Goal: Task Accomplishment & Management: Manage account settings

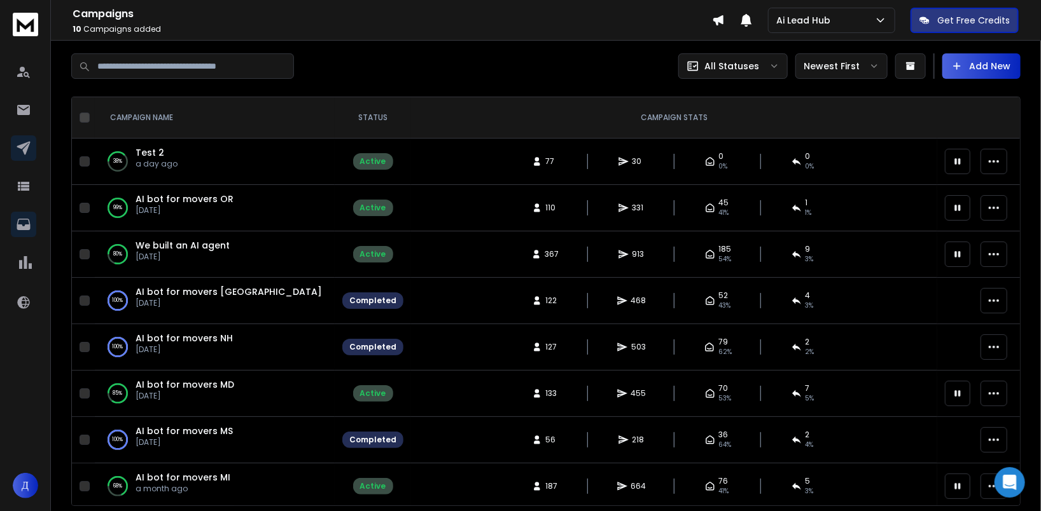
scroll to position [106, 0]
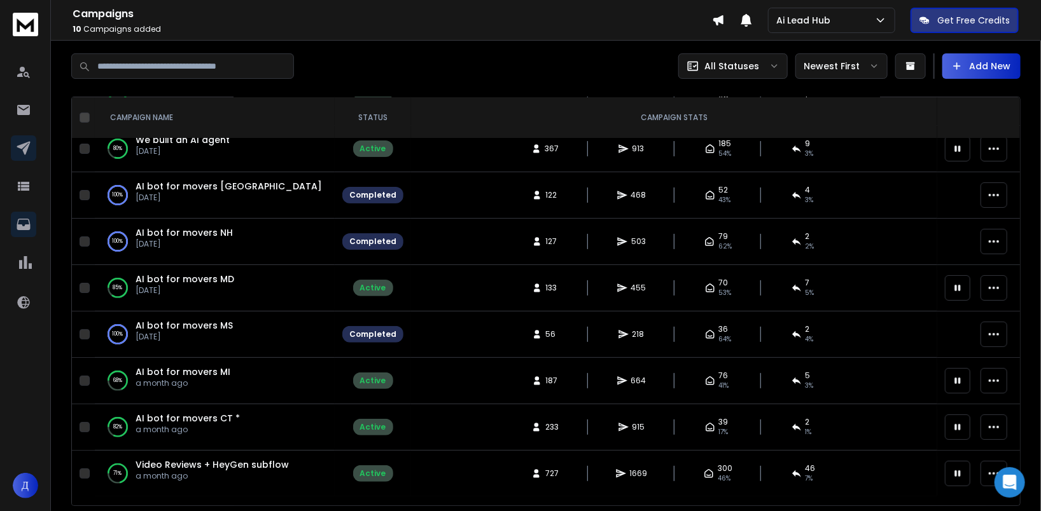
click at [25, 227] on icon at bounding box center [23, 224] width 13 height 11
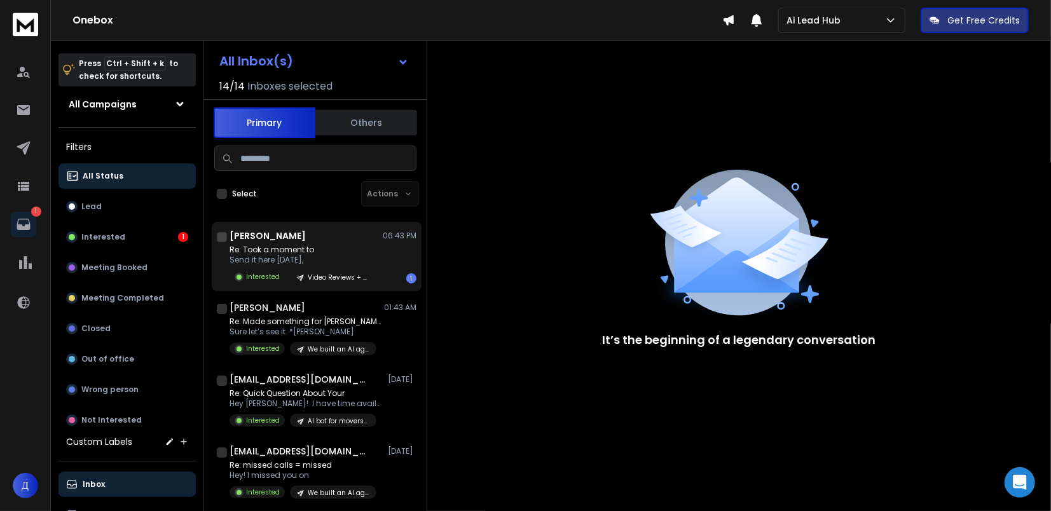
click at [361, 245] on p "Re: Took a moment to" at bounding box center [303, 250] width 147 height 10
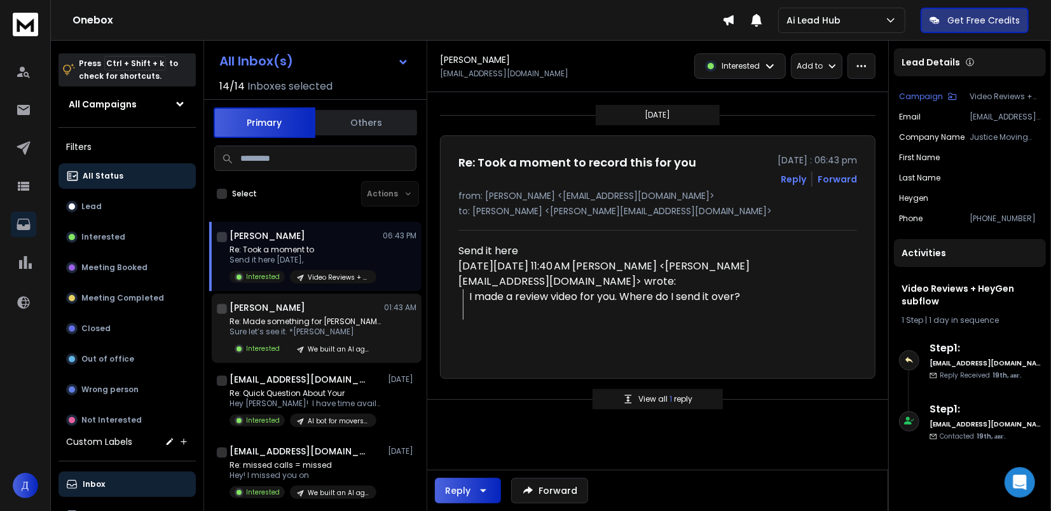
click at [368, 308] on div "Michael Bolevich 01:43 AM" at bounding box center [323, 307] width 187 height 13
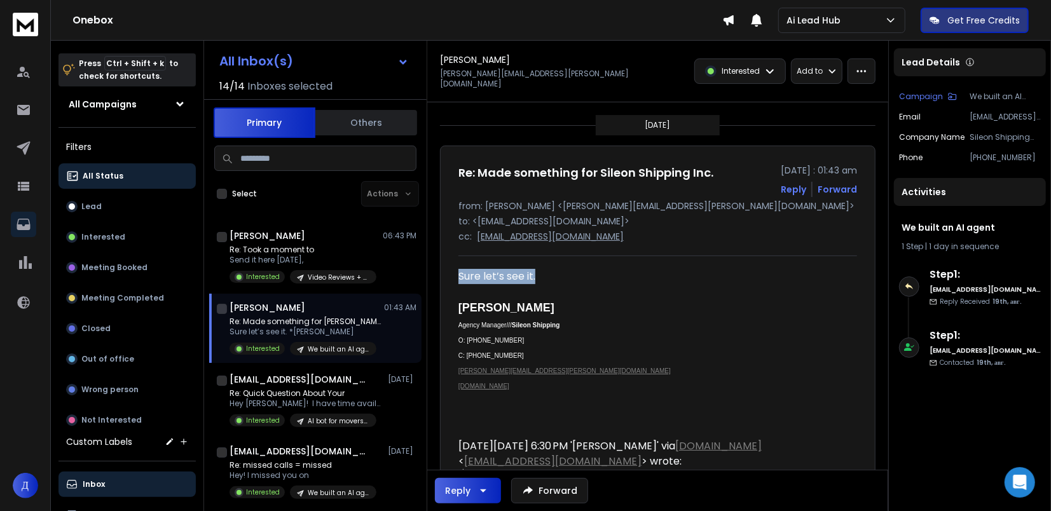
drag, startPoint x: 545, startPoint y: 265, endPoint x: 458, endPoint y: 266, distance: 87.1
click at [459, 269] on div "Sure let’s see it. Michael Bolevich Agency Manager/// Sileon Shipping O: 419-63…" at bounding box center [644, 338] width 371 height 139
click at [453, 266] on div "Re: Made something for Sileon Shipping Inc. 19 August 2025 : 01:43 am Reply For…" at bounding box center [658, 414] width 436 height 536
click at [18, 148] on icon at bounding box center [23, 147] width 13 height 13
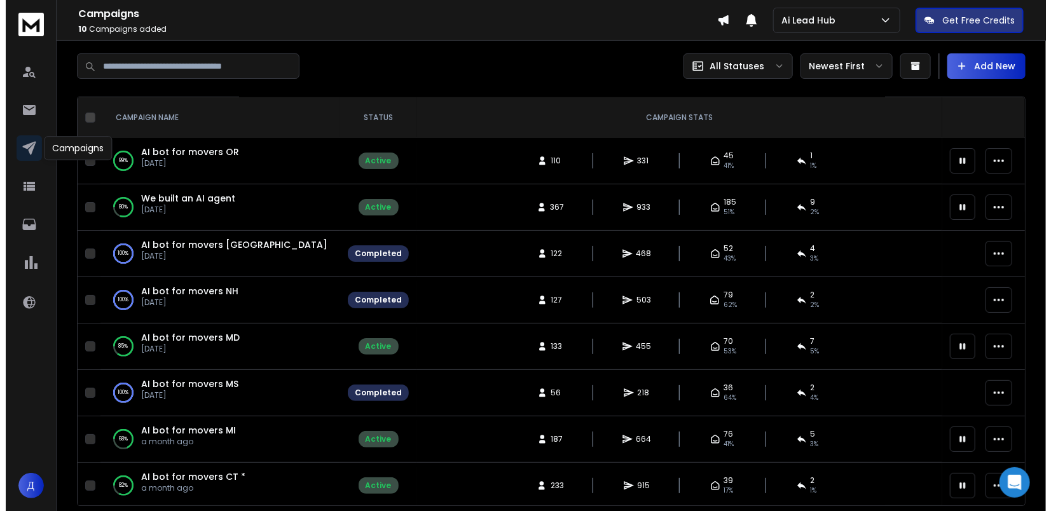
scroll to position [106, 0]
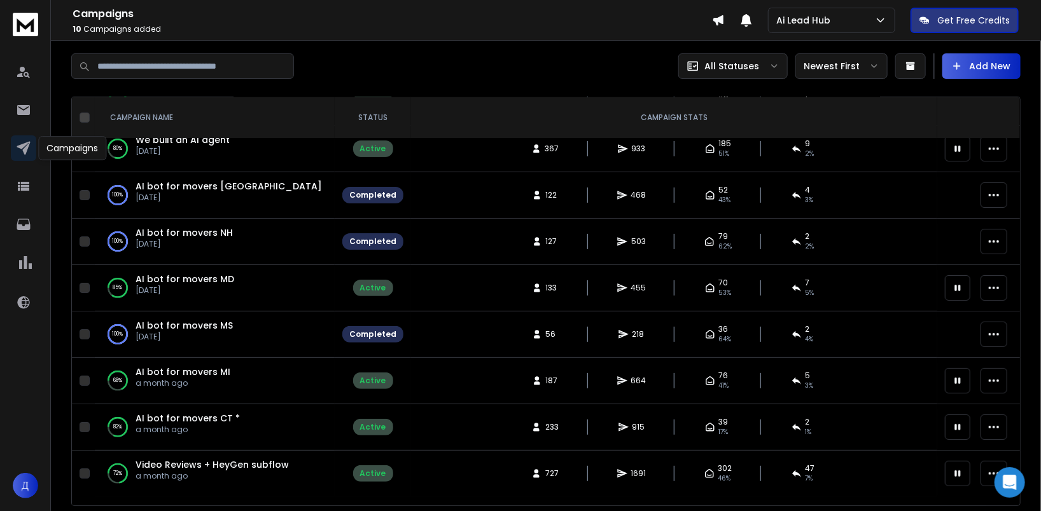
click at [427, 473] on div "727 1691 302 46 % 47 7 %" at bounding box center [673, 474] width 511 height 20
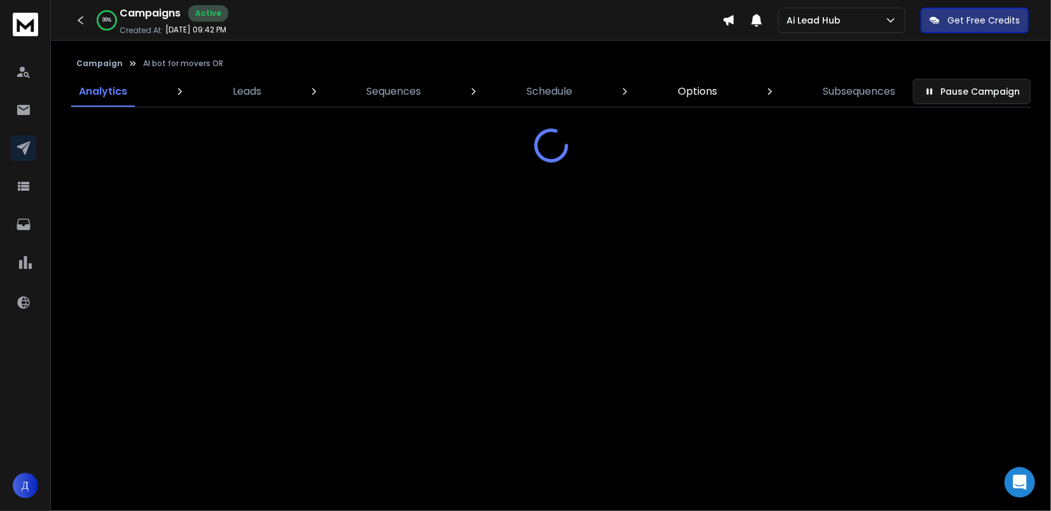
click at [720, 95] on link "Options" at bounding box center [697, 91] width 55 height 31
select select "*********"
select select "*"
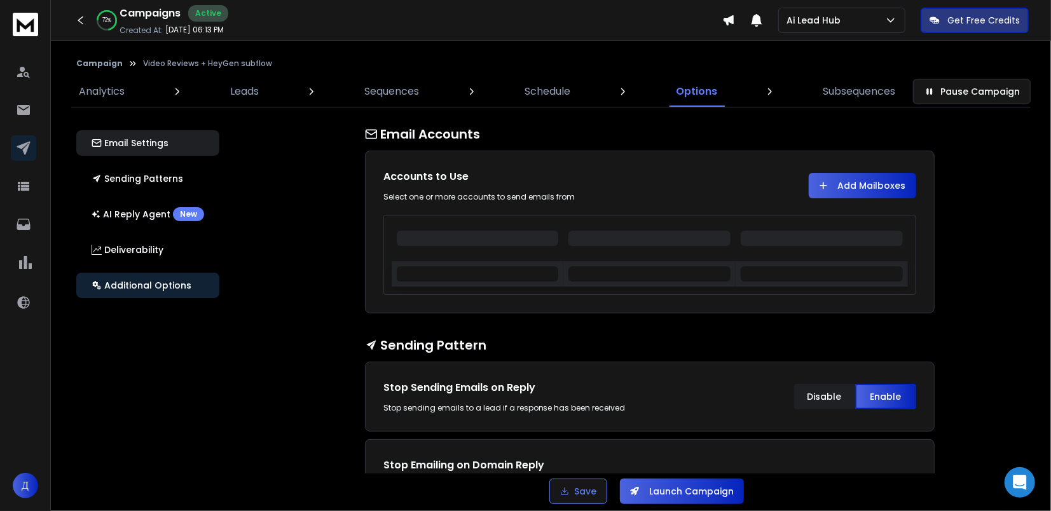
click at [181, 289] on p "Additional Options" at bounding box center [142, 285] width 100 height 13
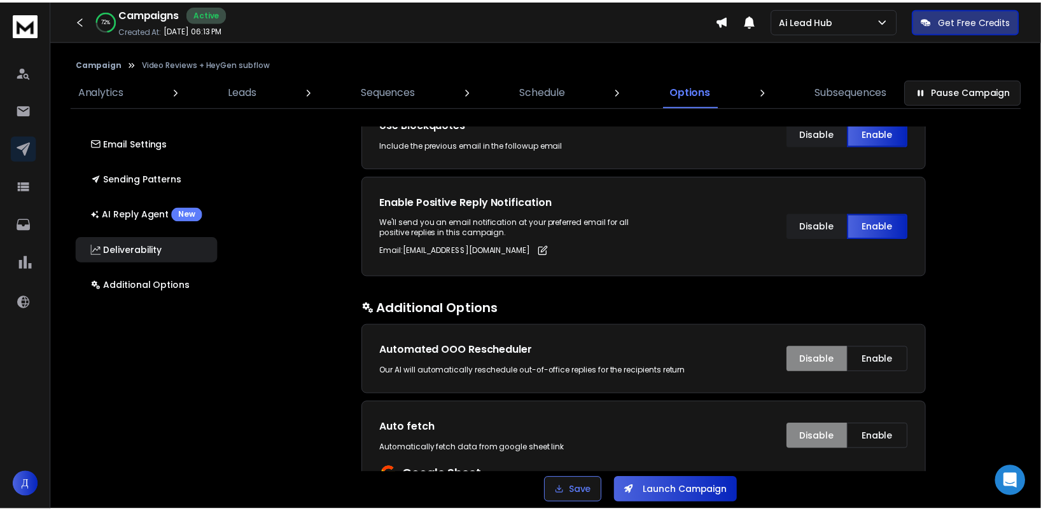
scroll to position [2174, 0]
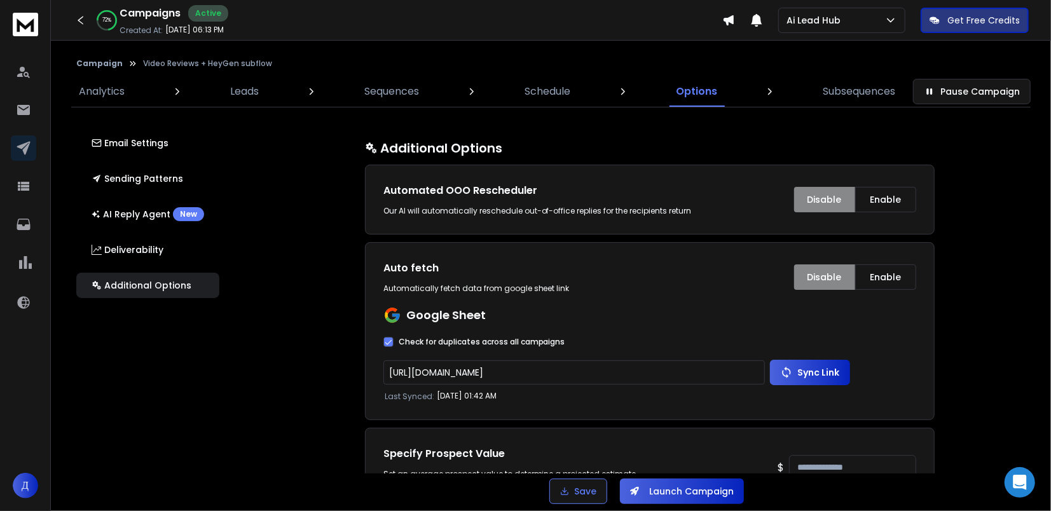
click at [799, 369] on button "Sync Link" at bounding box center [810, 372] width 80 height 25
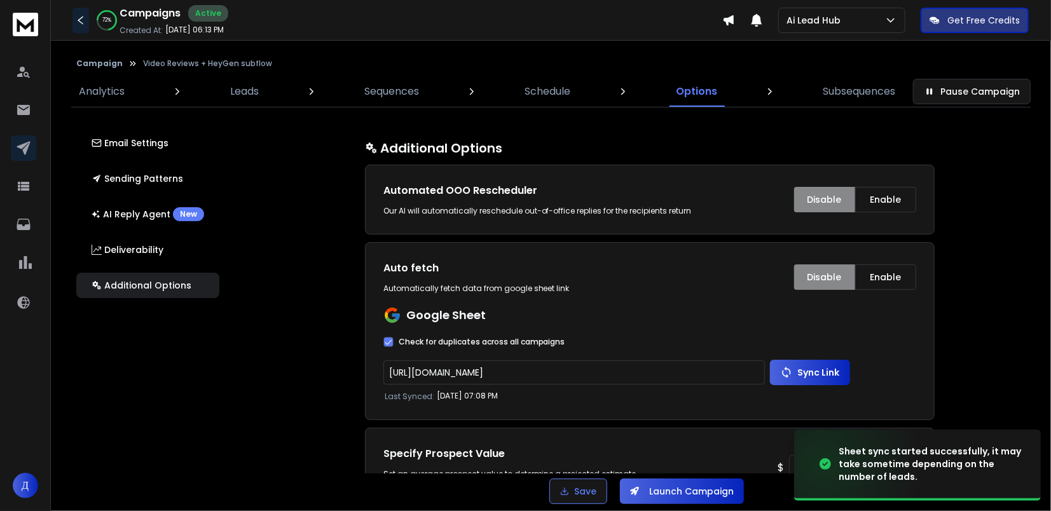
click at [86, 20] on button at bounding box center [81, 20] width 17 height 25
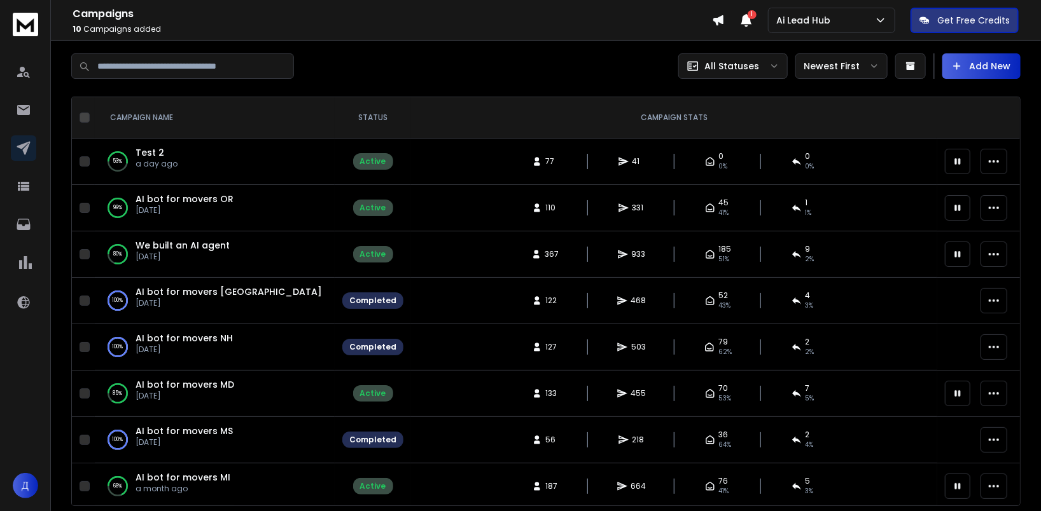
scroll to position [106, 0]
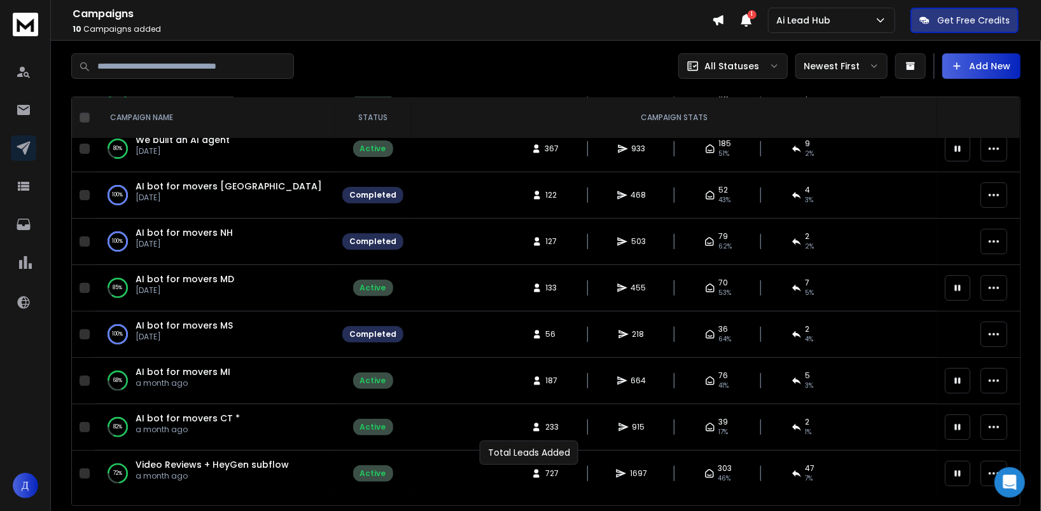
click at [545, 473] on span "727" at bounding box center [551, 474] width 13 height 10
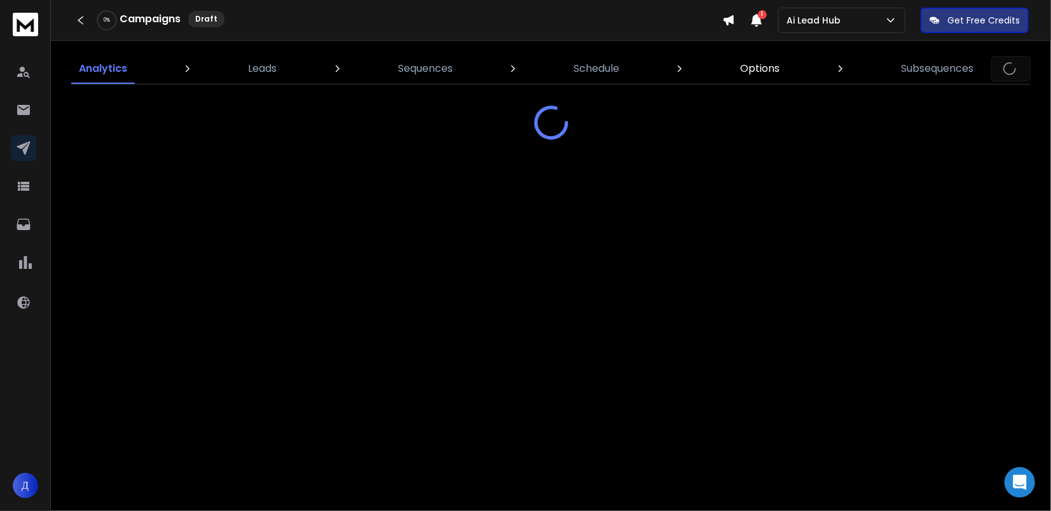
click at [768, 76] on link "Options" at bounding box center [760, 68] width 55 height 31
select select "*********"
select select "*"
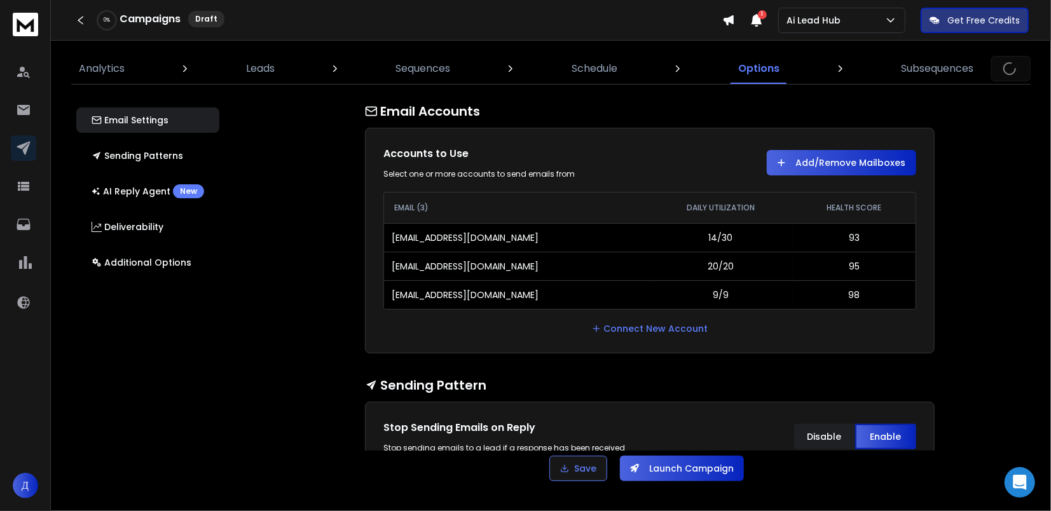
click at [163, 265] on div "Email Settings Sending Patterns AI Reply Agent New Deliverability Additional Op…" at bounding box center [147, 191] width 143 height 168
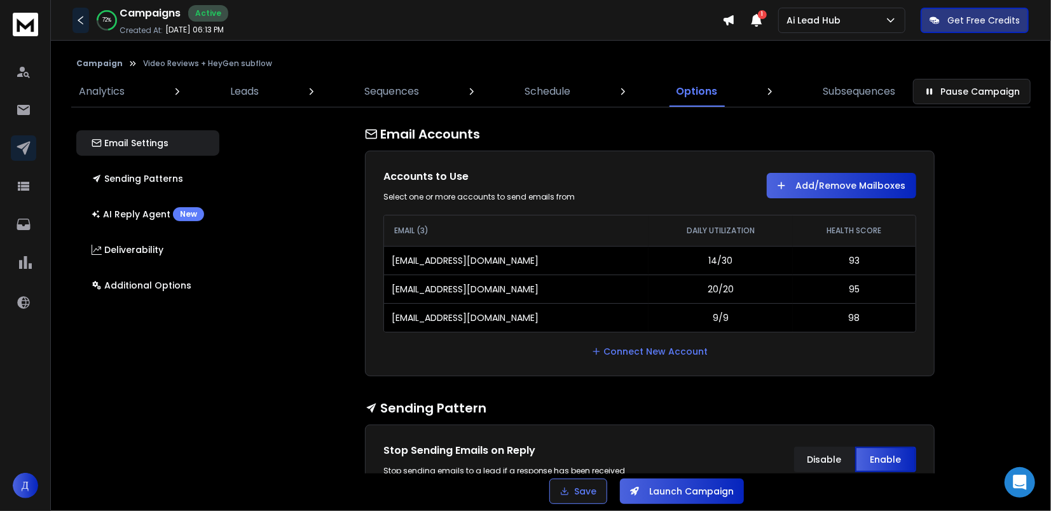
click at [76, 23] on icon at bounding box center [80, 20] width 11 height 11
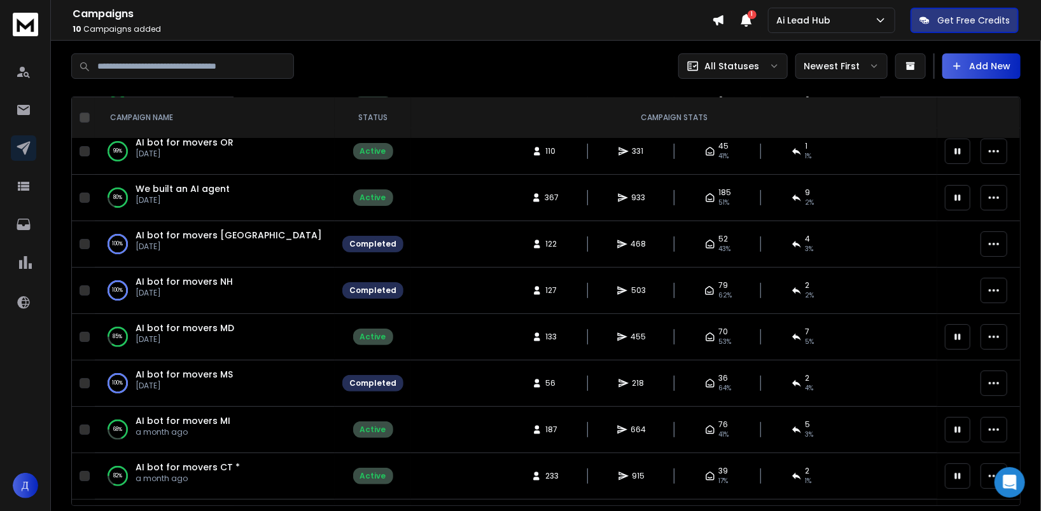
scroll to position [106, 0]
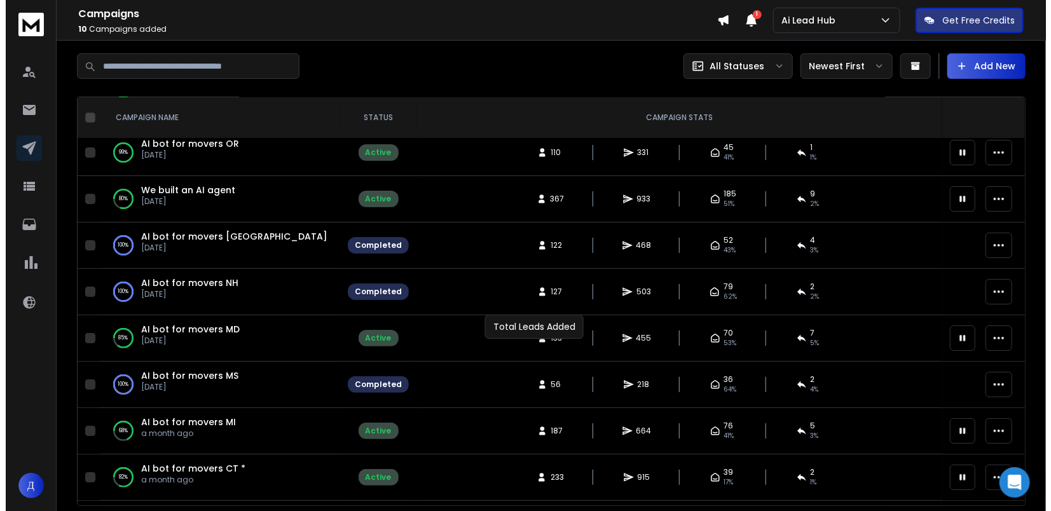
scroll to position [106, 0]
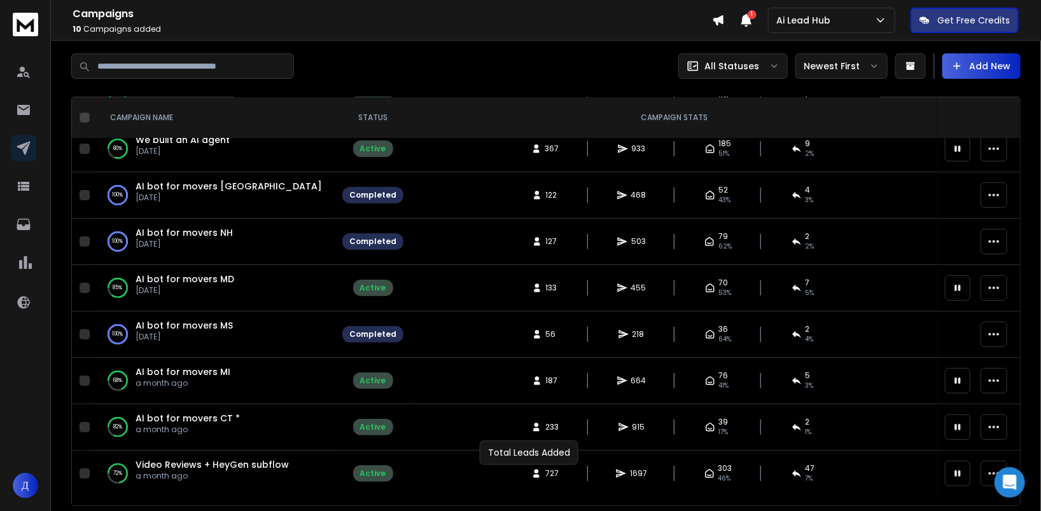
click at [545, 474] on span "727" at bounding box center [551, 474] width 13 height 10
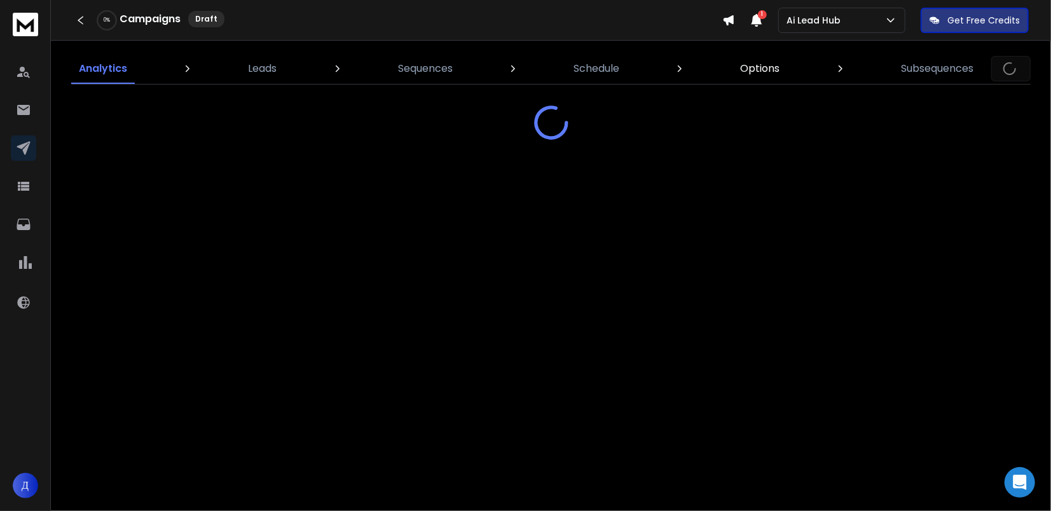
click at [759, 73] on p "Options" at bounding box center [760, 68] width 39 height 15
select select "*********"
select select "*"
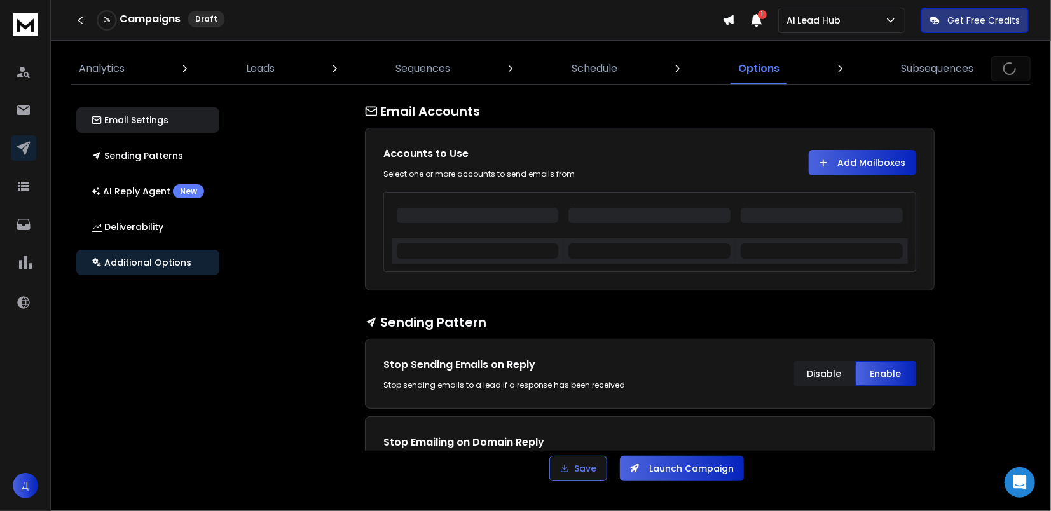
click at [143, 251] on button "Additional Options" at bounding box center [147, 262] width 143 height 25
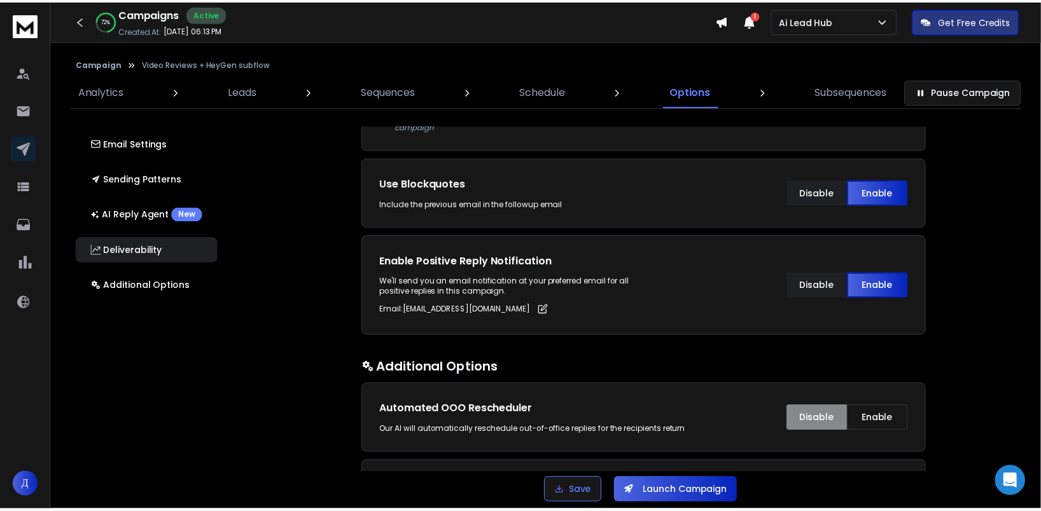
scroll to position [2111, 0]
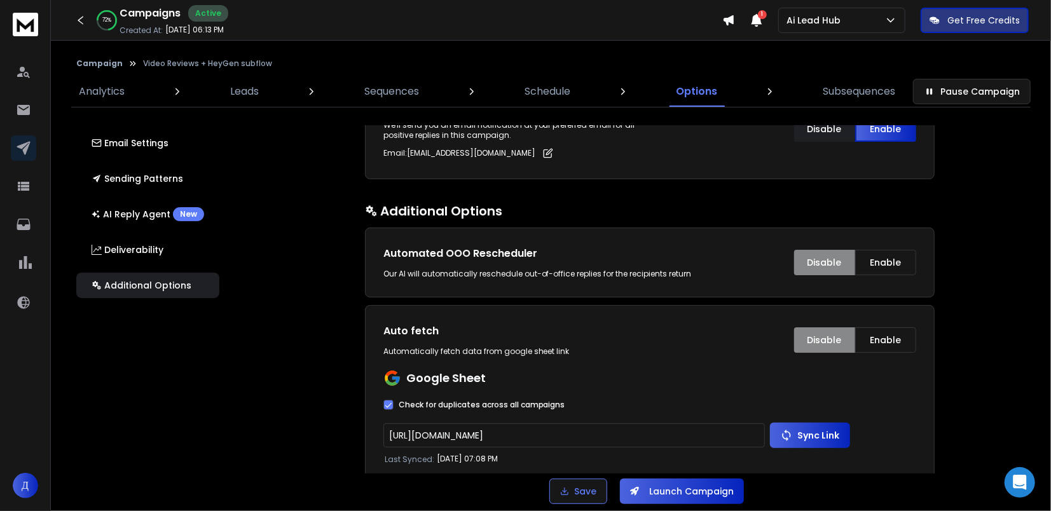
click at [780, 429] on icon "button" at bounding box center [786, 435] width 13 height 13
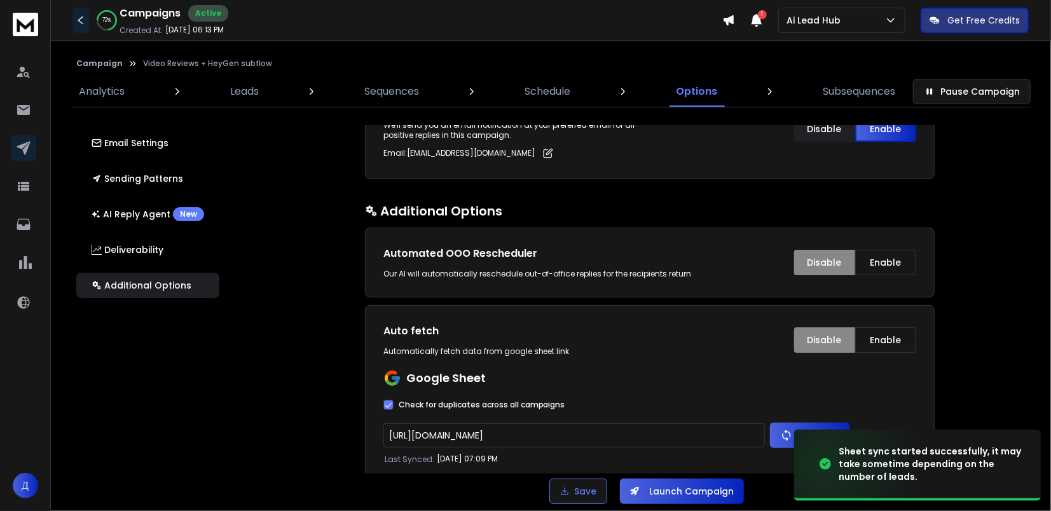
click at [78, 16] on icon at bounding box center [80, 20] width 11 height 11
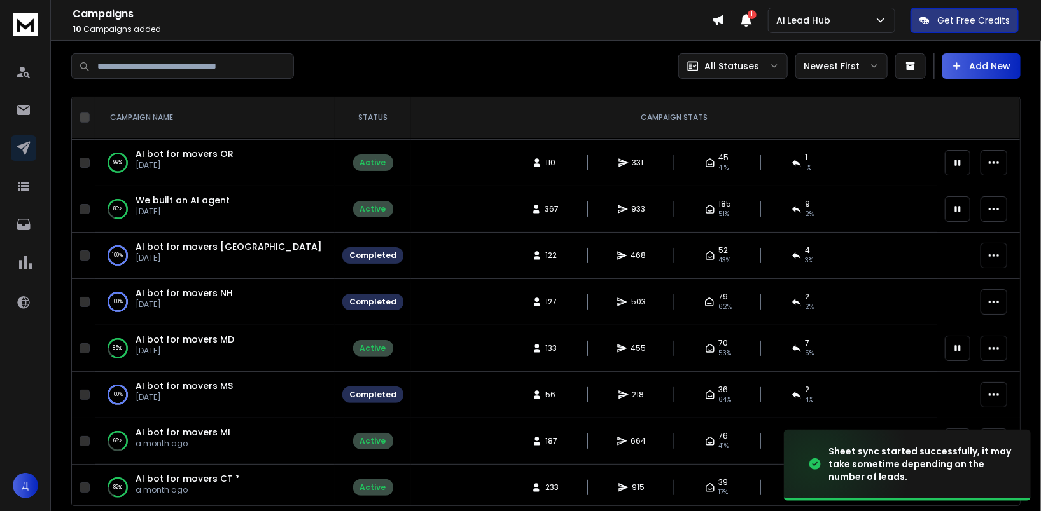
scroll to position [106, 0]
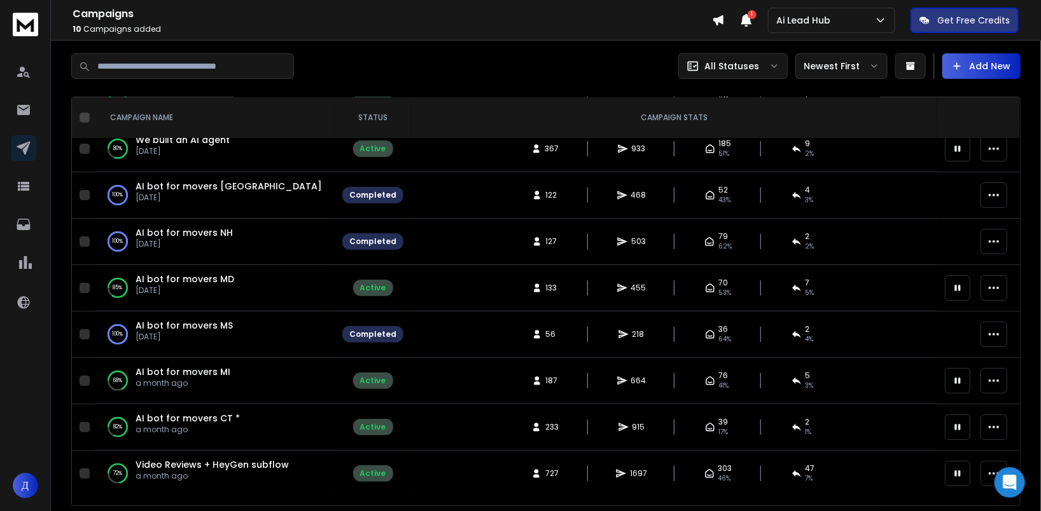
click at [545, 469] on span "727" at bounding box center [551, 474] width 13 height 10
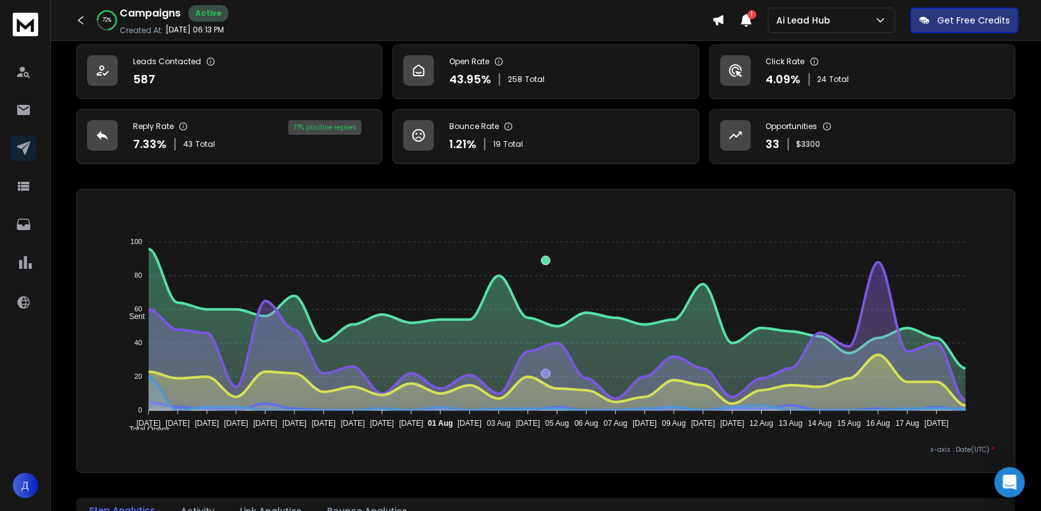
scroll to position [282, 0]
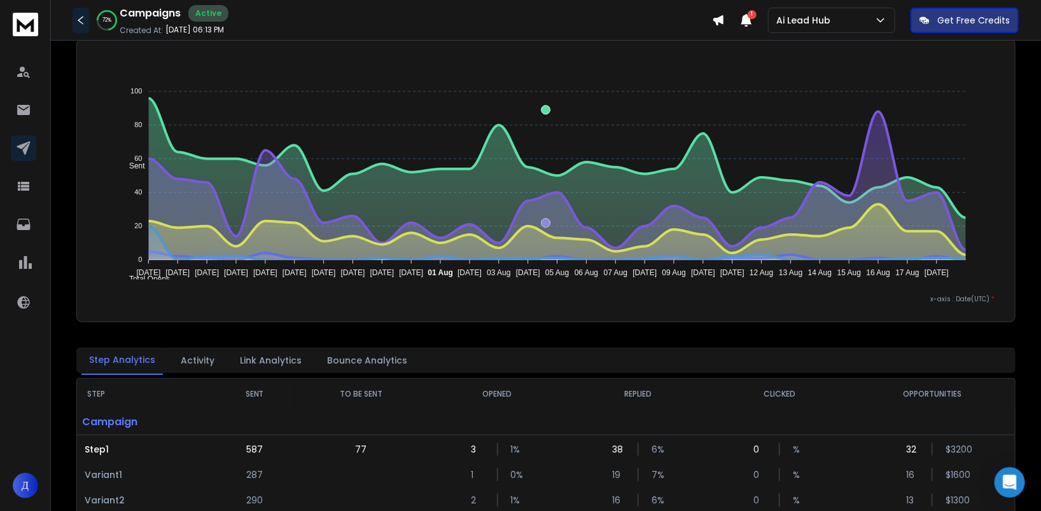
click at [80, 20] on icon at bounding box center [80, 20] width 11 height 11
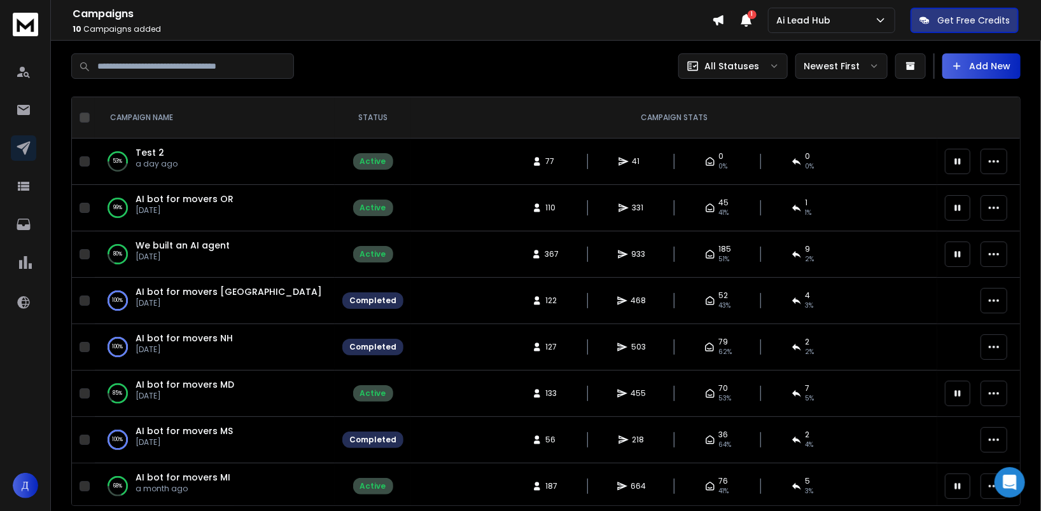
click at [207, 244] on span "We built an AI agent" at bounding box center [182, 245] width 94 height 13
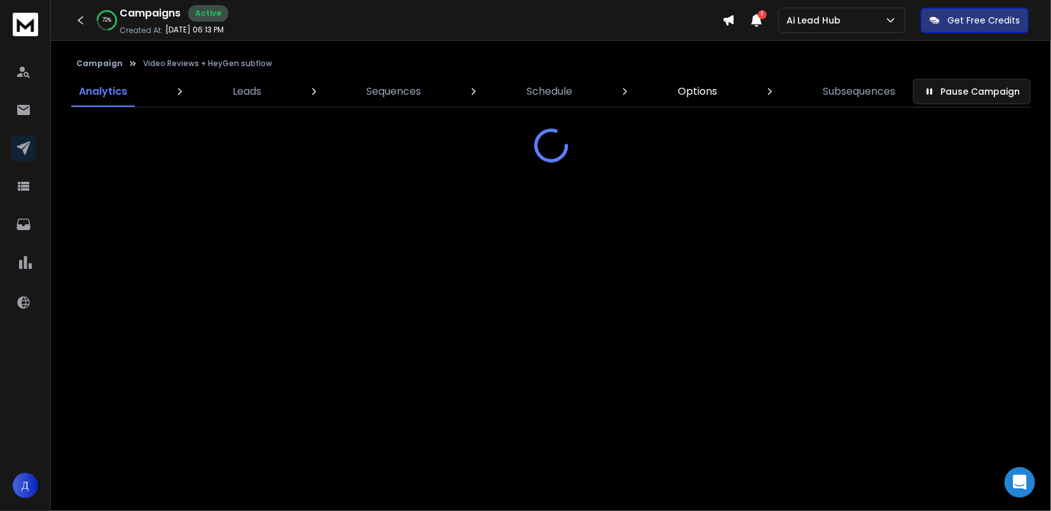
click at [707, 93] on p "Options" at bounding box center [697, 91] width 39 height 15
select select "*********"
select select "*"
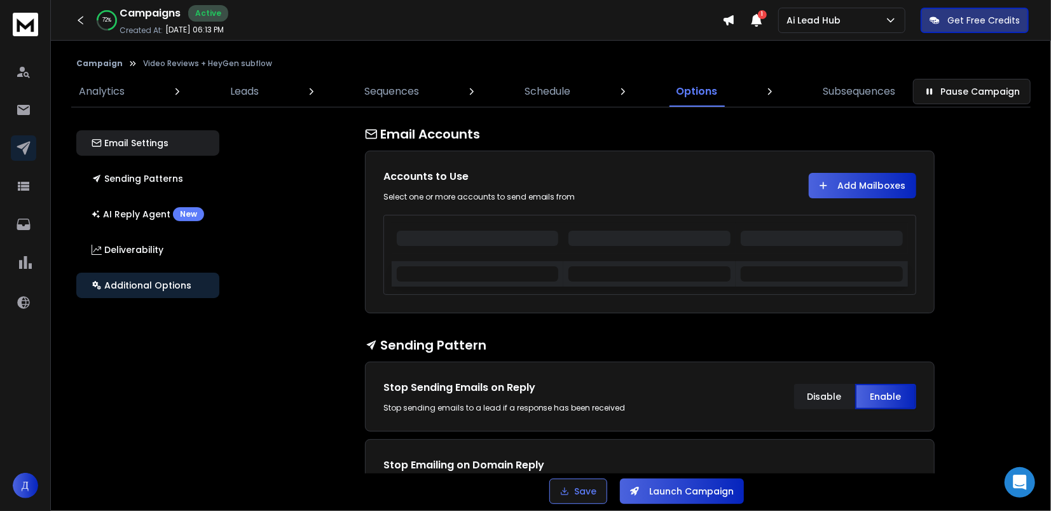
click at [170, 290] on p "Additional Options" at bounding box center [142, 285] width 100 height 13
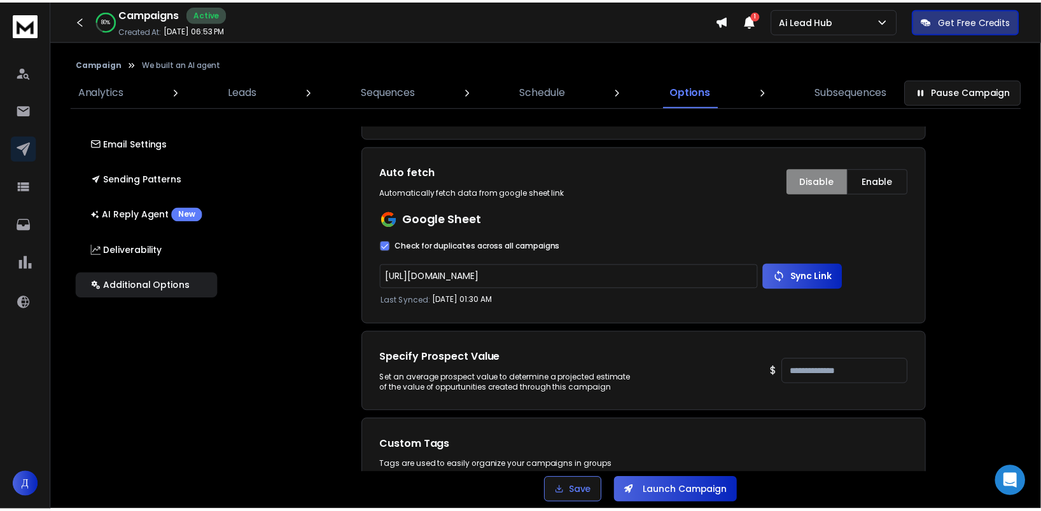
scroll to position [2373, 0]
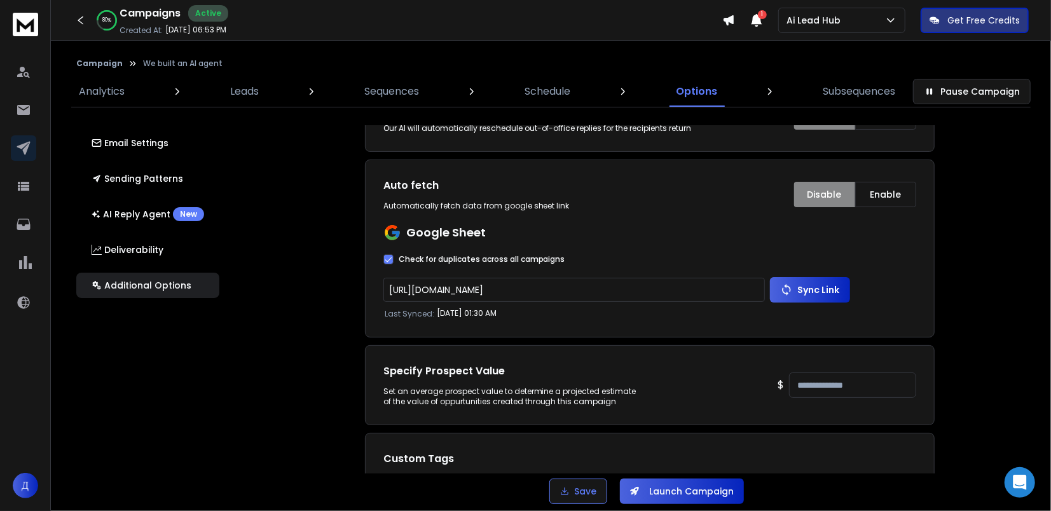
click at [801, 284] on p "Sync Link" at bounding box center [819, 290] width 42 height 13
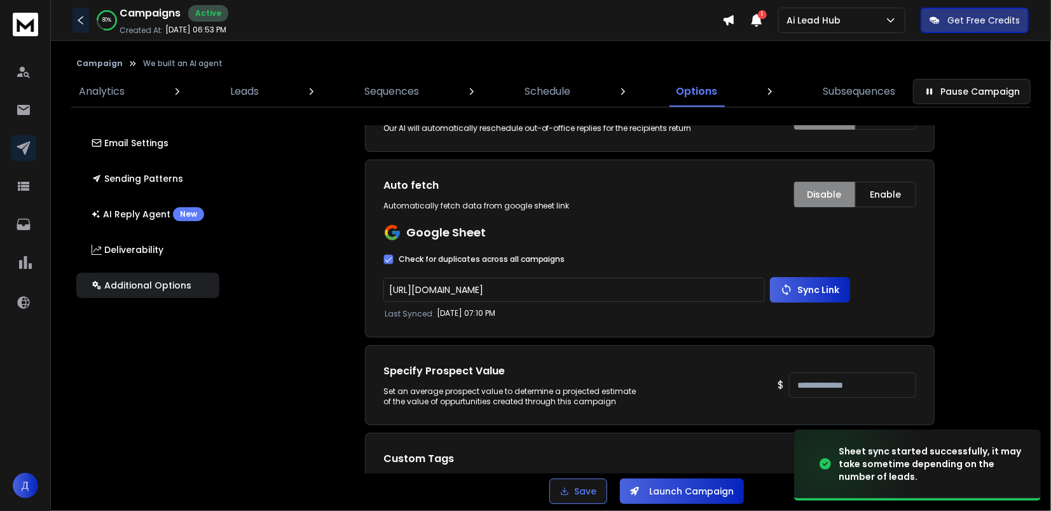
click at [78, 22] on icon at bounding box center [80, 20] width 11 height 11
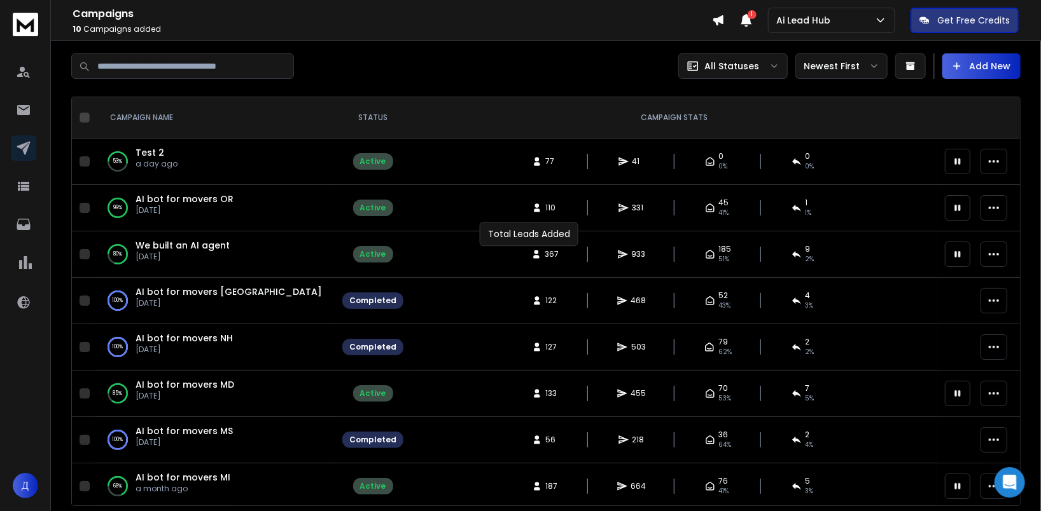
click at [545, 255] on span "367" at bounding box center [552, 254] width 14 height 10
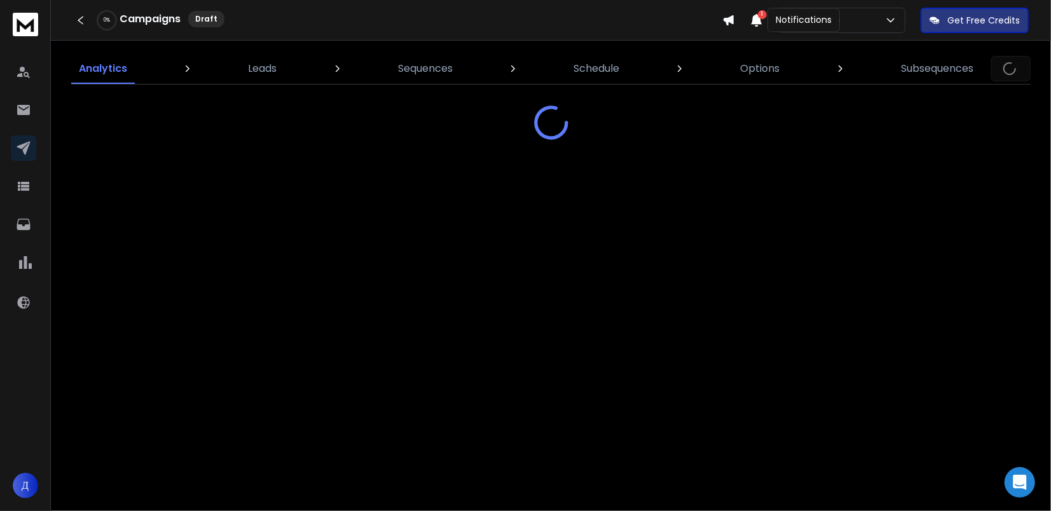
click at [759, 25] on icon at bounding box center [756, 19] width 11 height 13
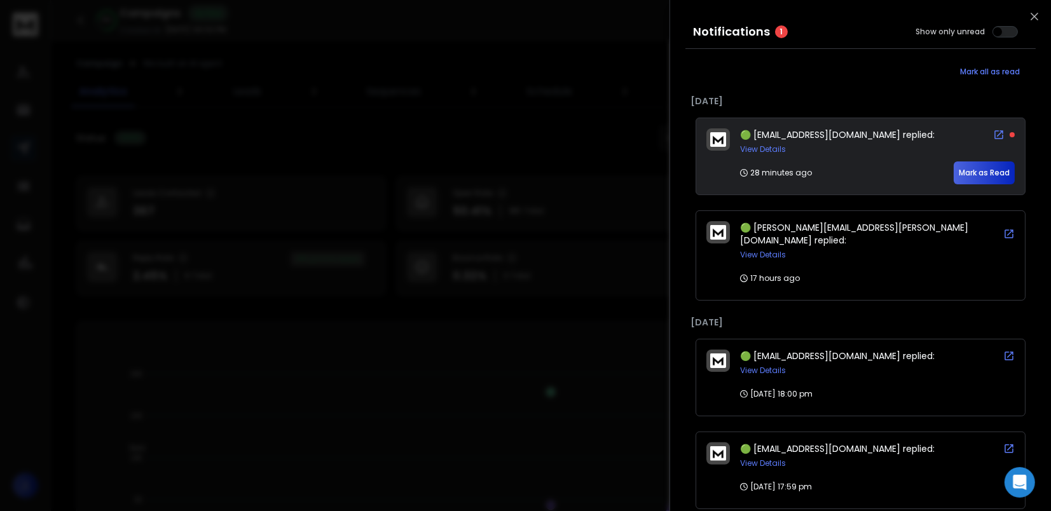
click at [960, 177] on button "Mark as Read" at bounding box center [984, 173] width 61 height 23
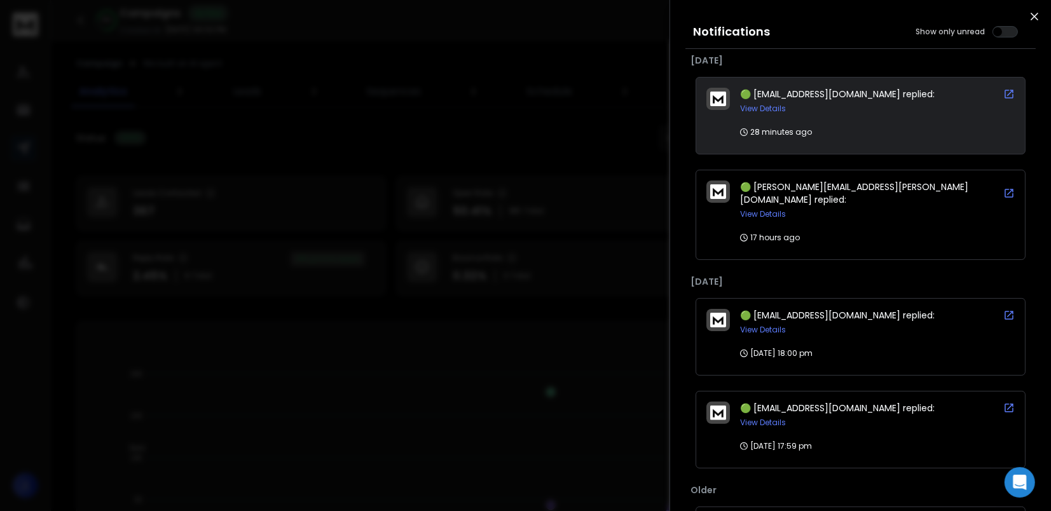
click at [1032, 17] on icon "button" at bounding box center [1034, 16] width 13 height 13
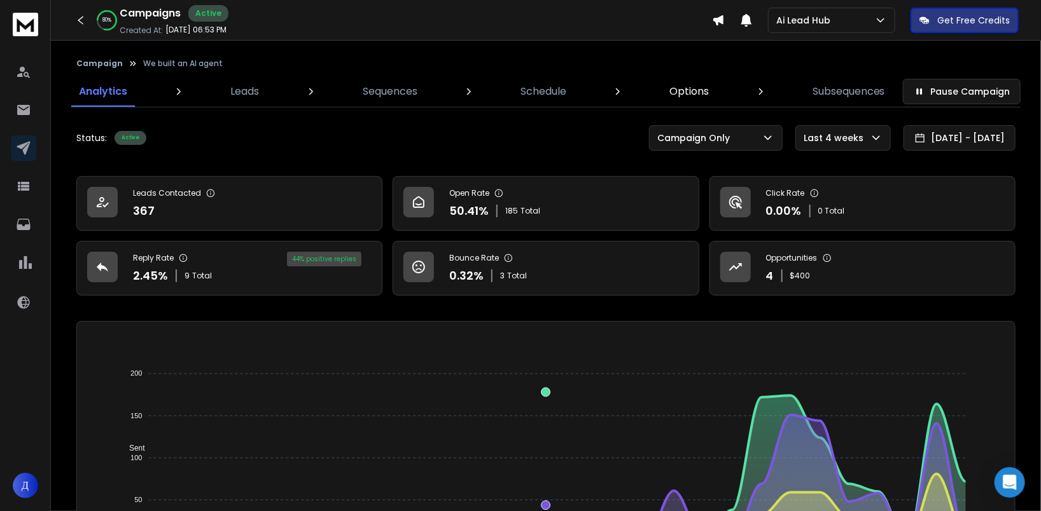
click at [684, 85] on p "Options" at bounding box center [689, 91] width 39 height 15
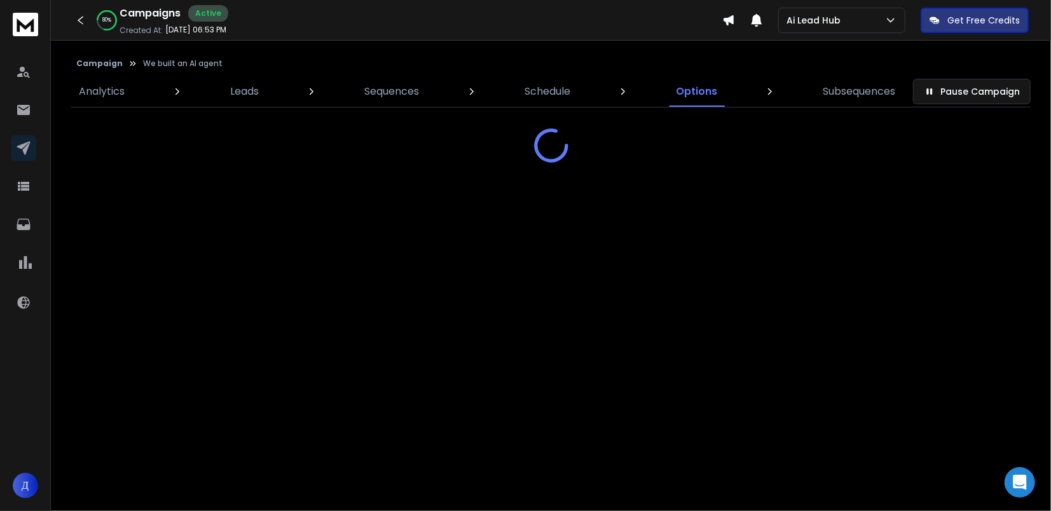
select select "*********"
select select "*"
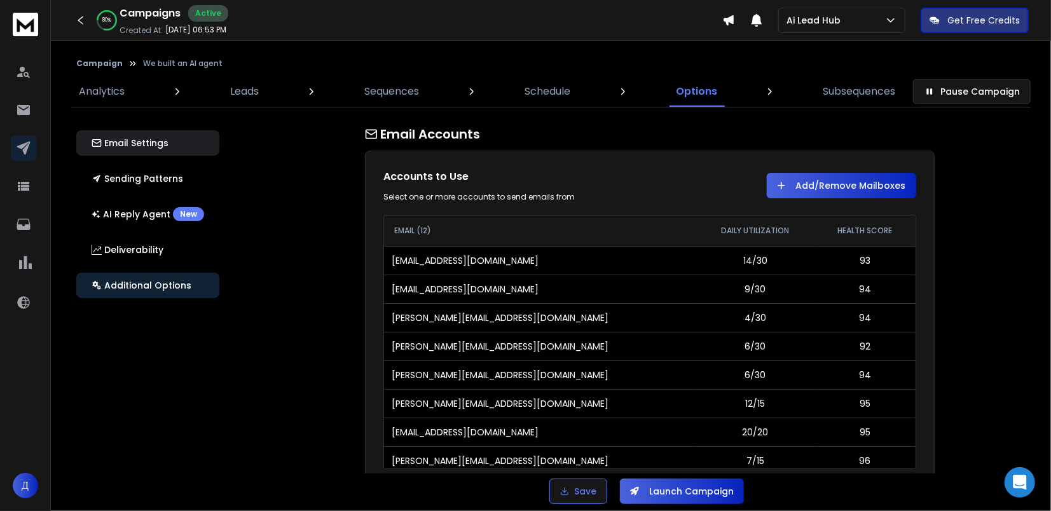
click at [162, 294] on button "Additional Options" at bounding box center [147, 285] width 143 height 25
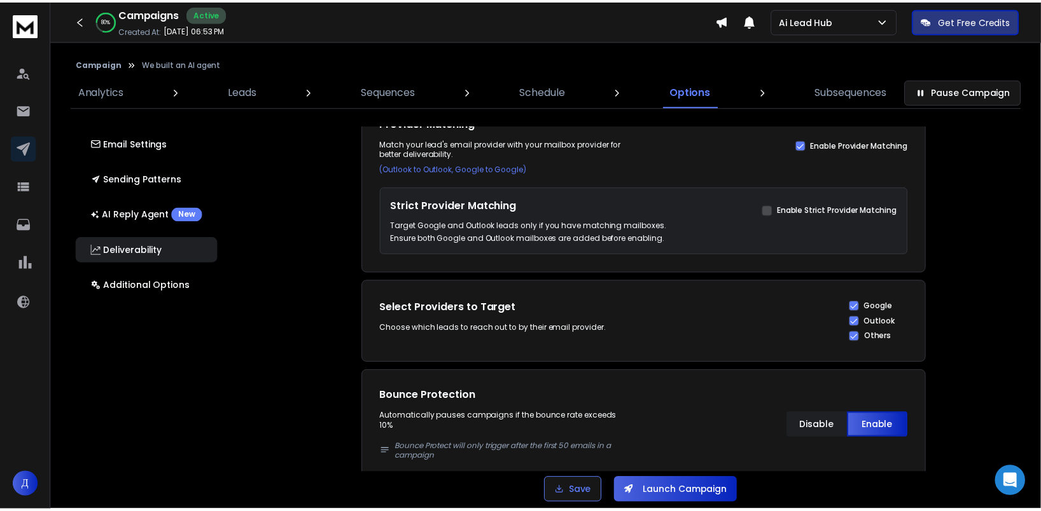
scroll to position [2291, 0]
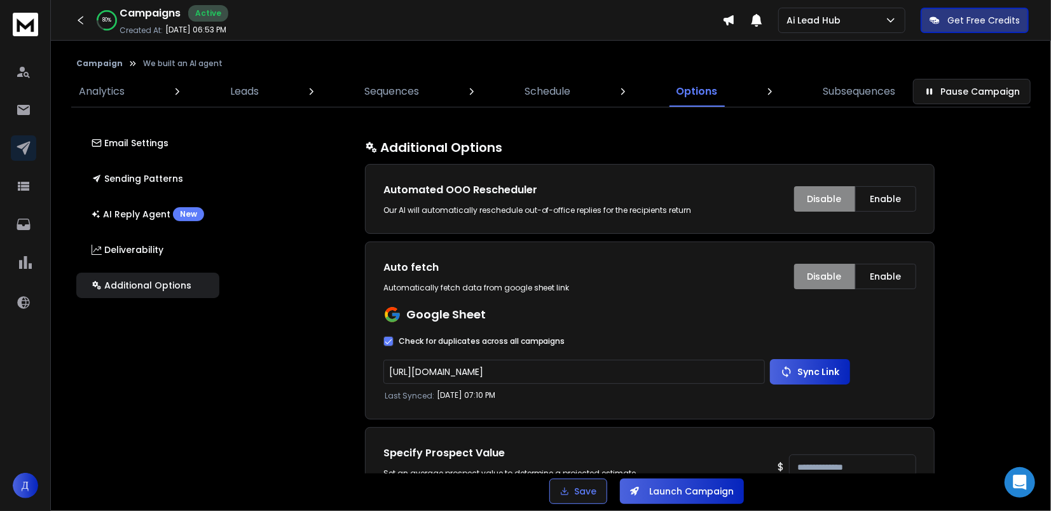
click at [819, 366] on p "Sync Link" at bounding box center [819, 372] width 42 height 13
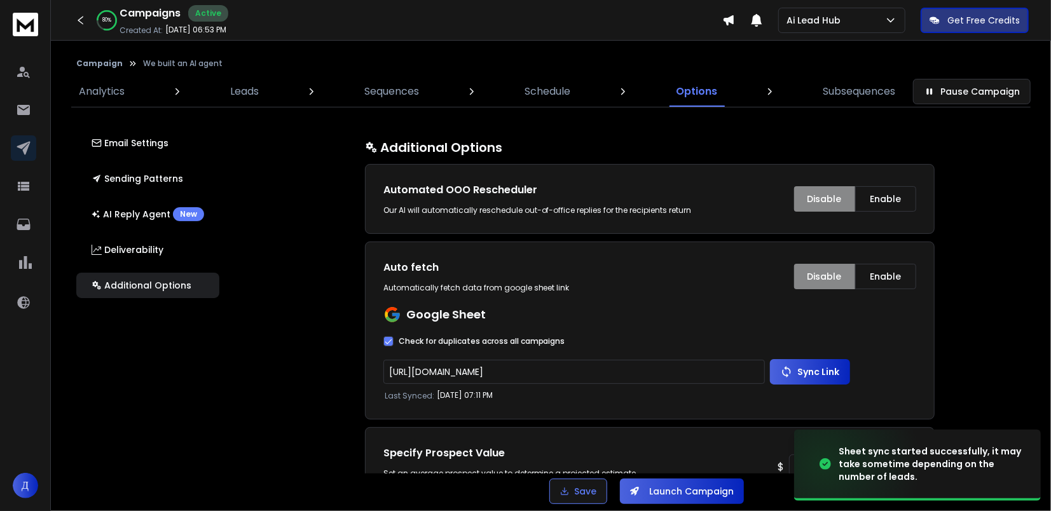
click at [790, 359] on button "Sync Link" at bounding box center [810, 371] width 80 height 25
click at [85, 23] on icon at bounding box center [80, 20] width 11 height 11
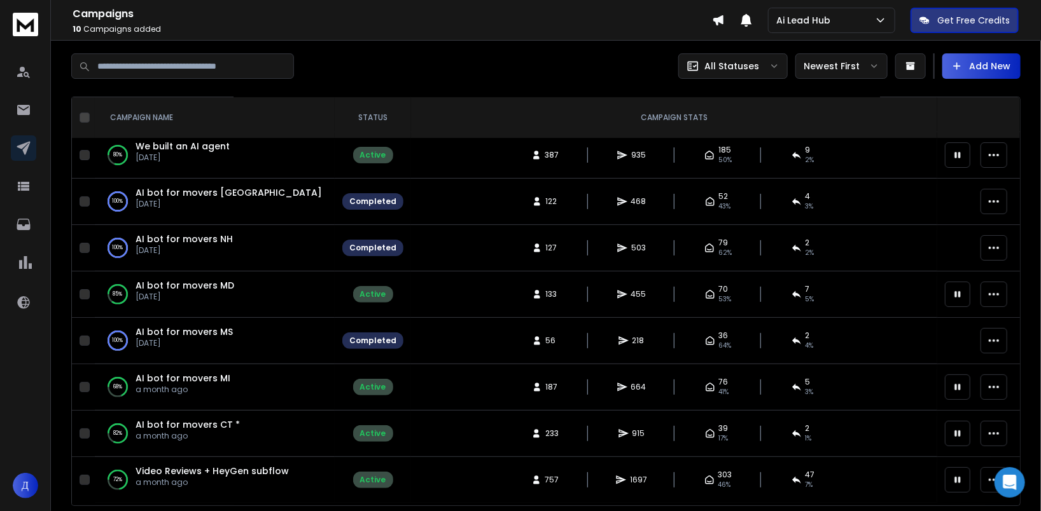
scroll to position [106, 0]
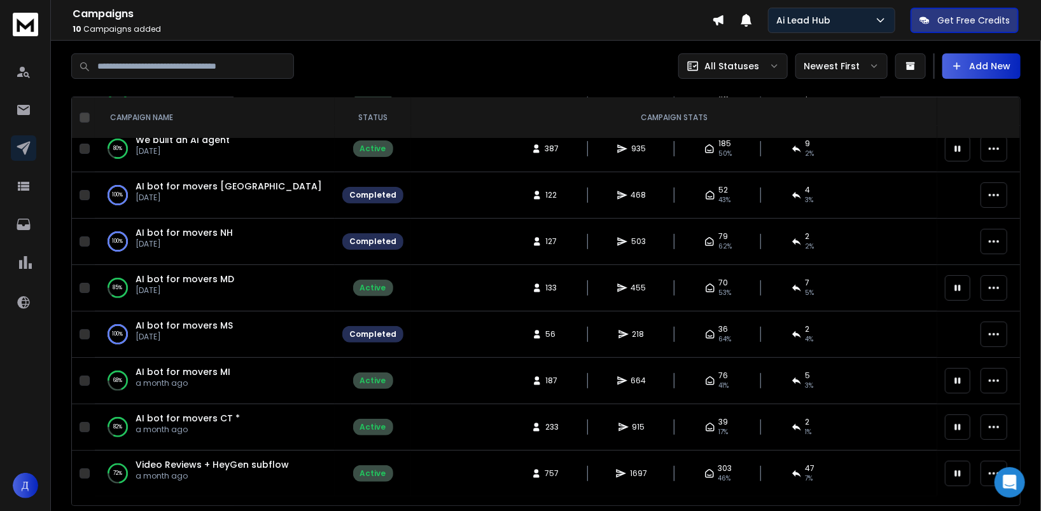
click at [813, 19] on p "Ai Lead Hub" at bounding box center [805, 20] width 59 height 13
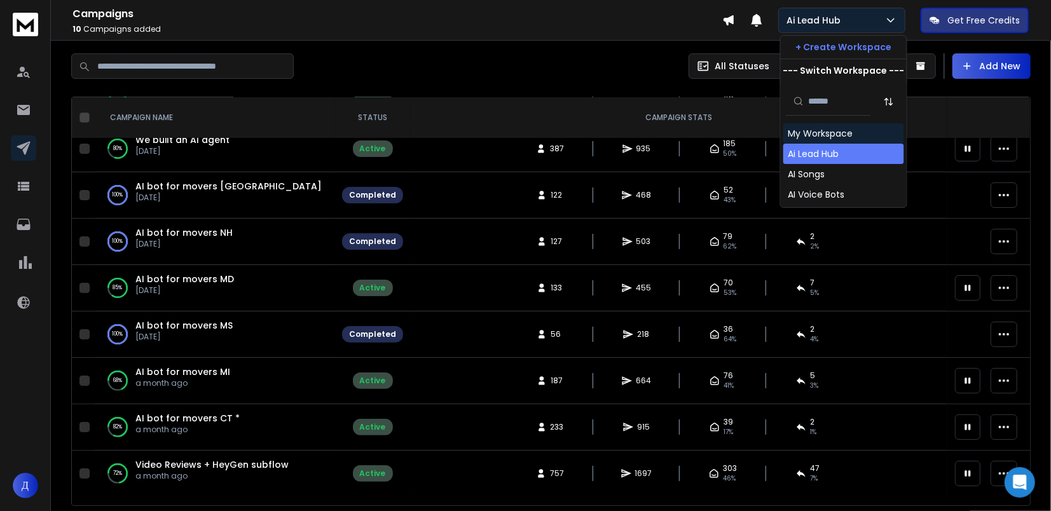
click at [813, 19] on p "Ai Lead Hub" at bounding box center [816, 20] width 59 height 13
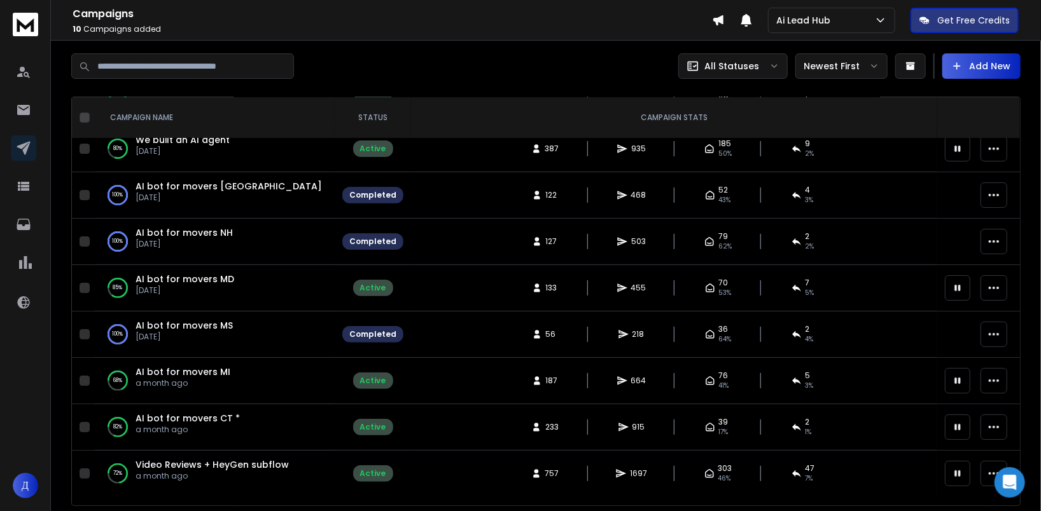
click at [482, 476] on div "757 1697 303 46 % 47 7 %" at bounding box center [673, 474] width 511 height 20
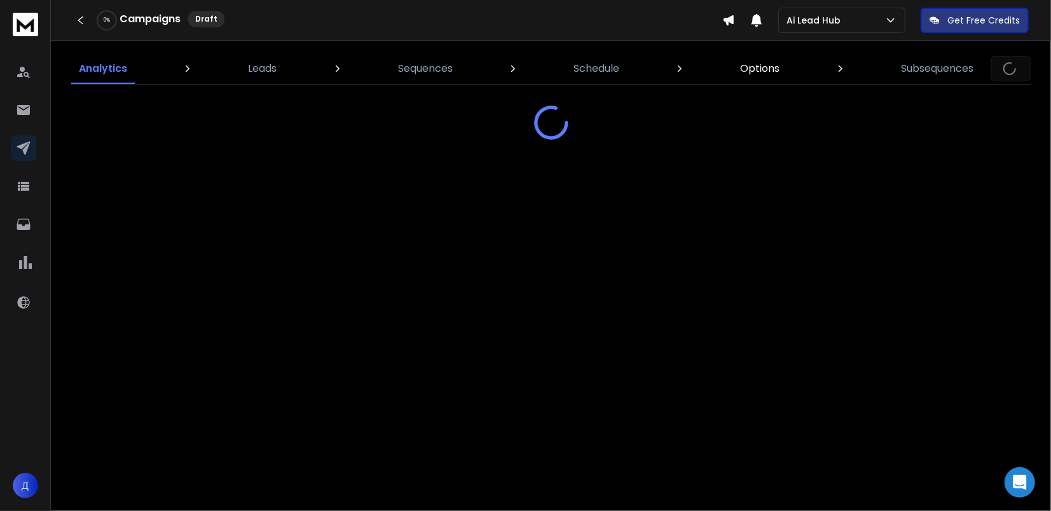
click at [778, 60] on link "Options" at bounding box center [760, 68] width 55 height 31
select select "*********"
select select "*"
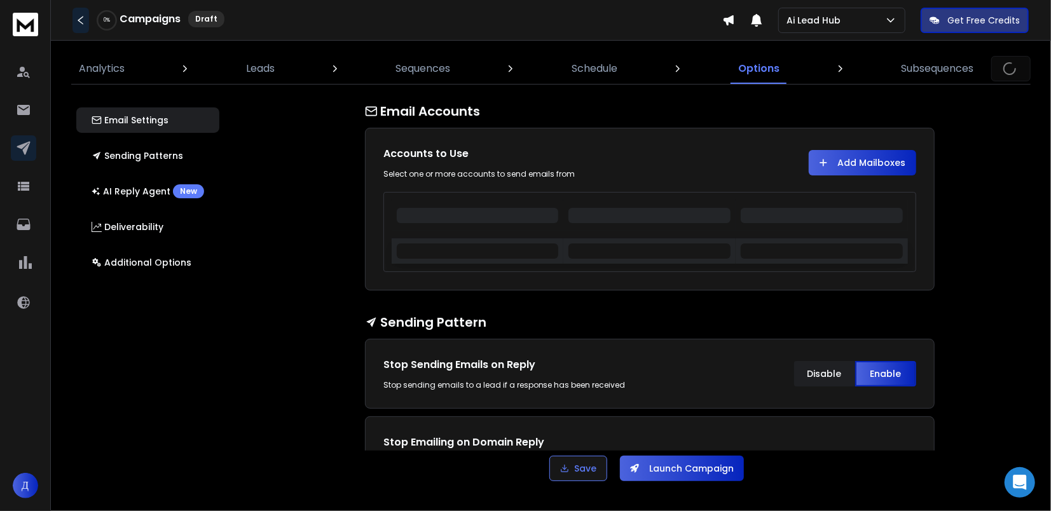
click at [85, 25] on icon at bounding box center [80, 20] width 11 height 11
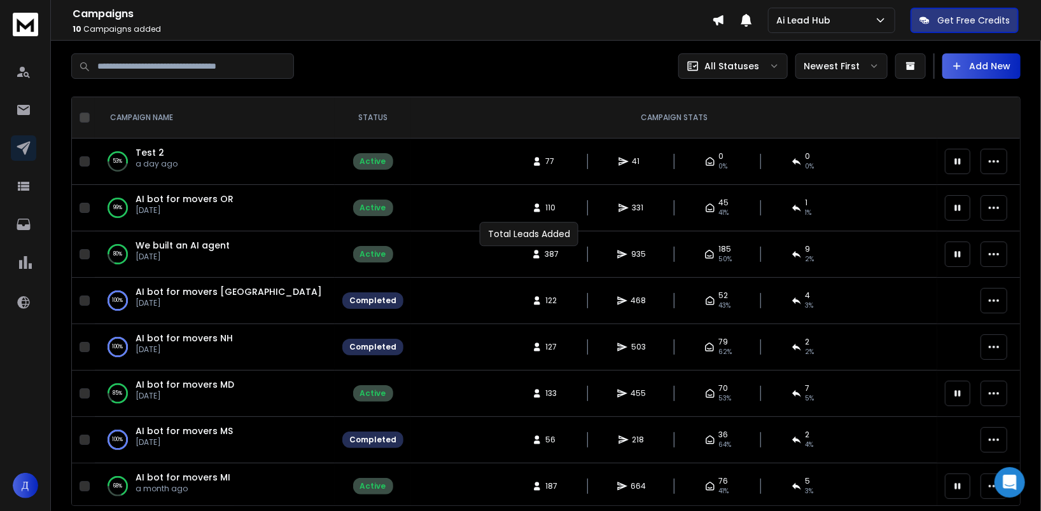
click at [545, 254] on span "387" at bounding box center [552, 254] width 14 height 10
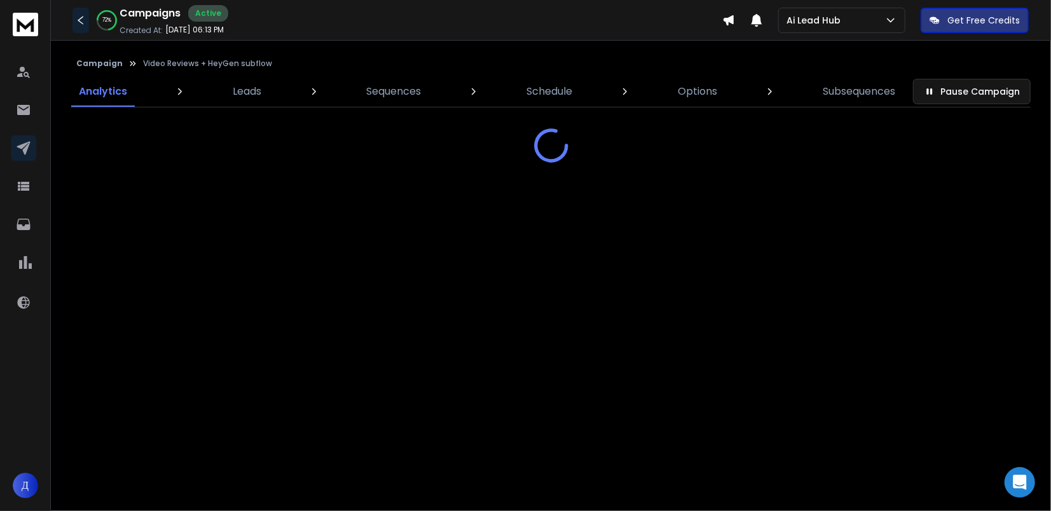
click at [80, 23] on icon at bounding box center [80, 20] width 11 height 11
